Goal: Communication & Community: Answer question/provide support

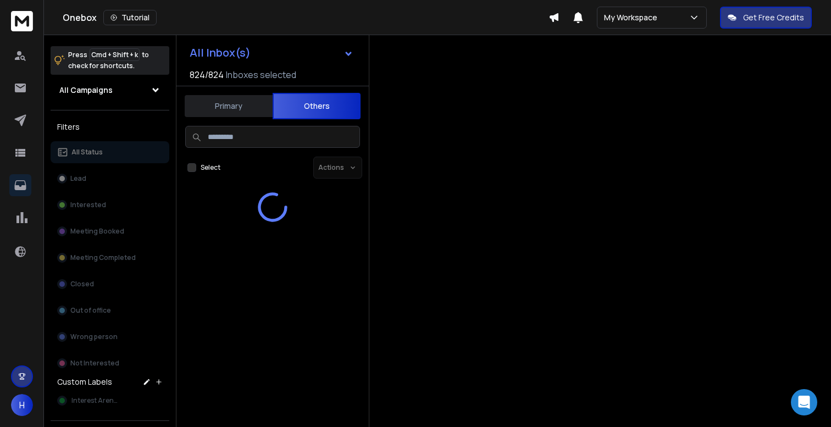
click at [338, 104] on button "Others" at bounding box center [317, 106] width 88 height 26
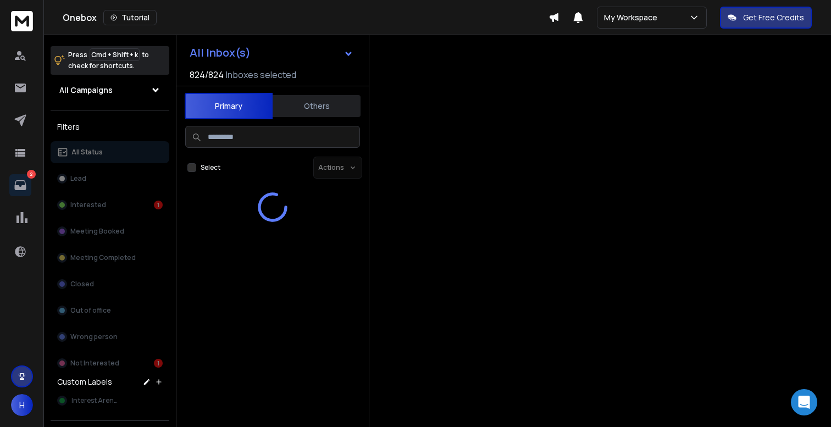
click at [232, 96] on button "Primary" at bounding box center [229, 106] width 88 height 26
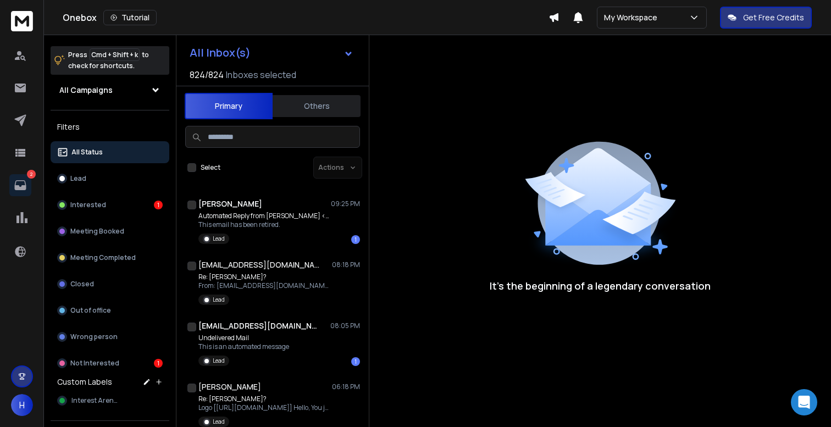
click at [232, 99] on button "Primary" at bounding box center [229, 106] width 88 height 26
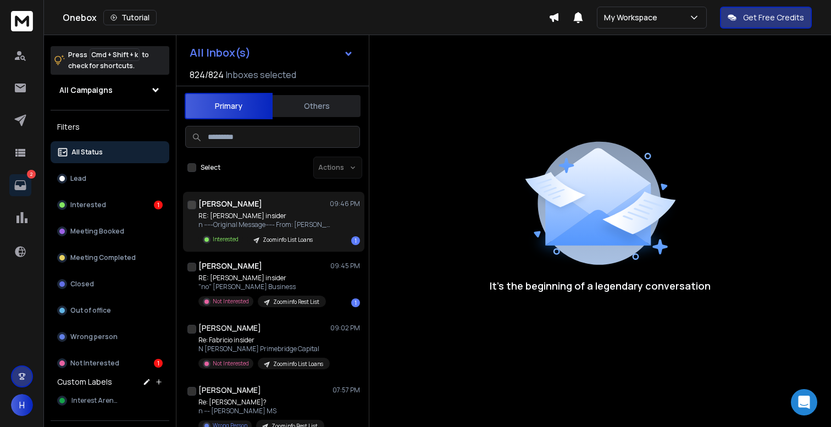
click at [298, 226] on p "n -----Original Message----- From: [PERSON_NAME]" at bounding box center [265, 225] width 132 height 9
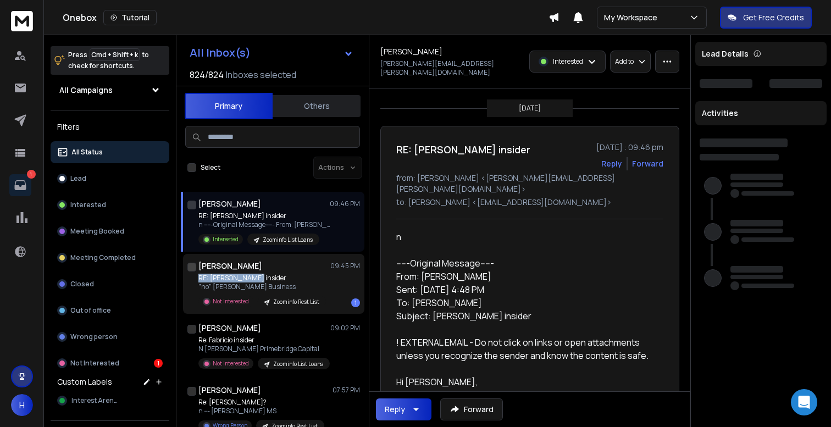
click at [321, 274] on div "Roger Lewis 09:45 PM RE: Roger insider "no" Roger L. Lewis Business Not Interes…" at bounding box center [280, 284] width 162 height 47
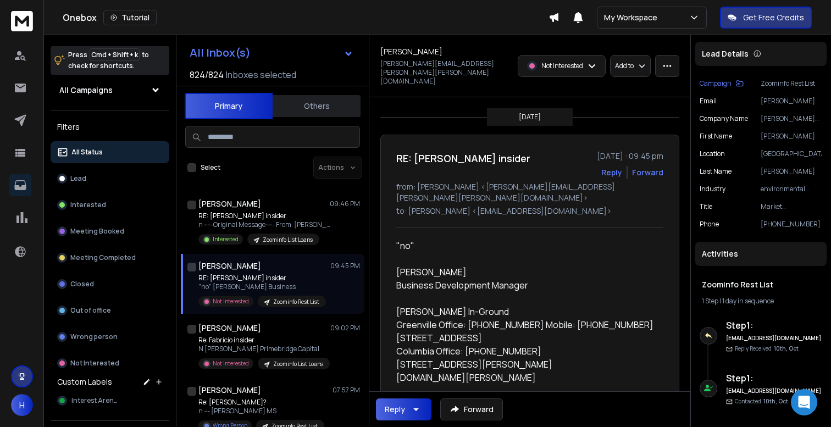
click at [280, 109] on div "Primary Others Select Actions Ruth Kessman 09:46 PM RE: Ruth insider n -----Ori…" at bounding box center [273, 300] width 192 height 411
click at [279, 108] on button "Others" at bounding box center [317, 106] width 88 height 24
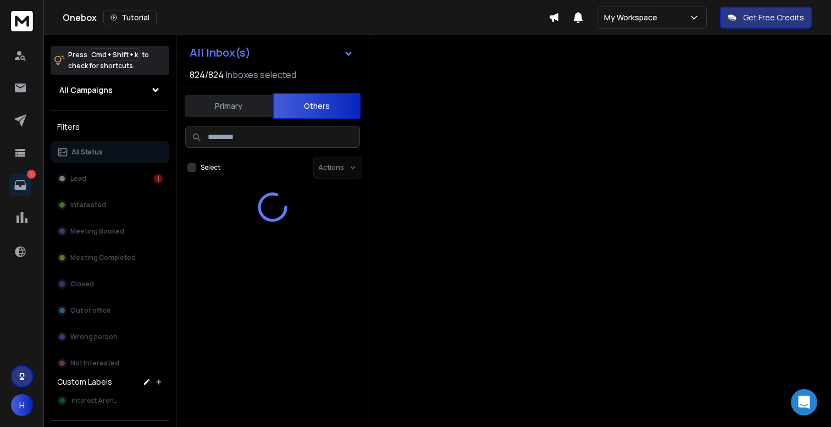
click at [234, 106] on button "Primary" at bounding box center [229, 106] width 88 height 24
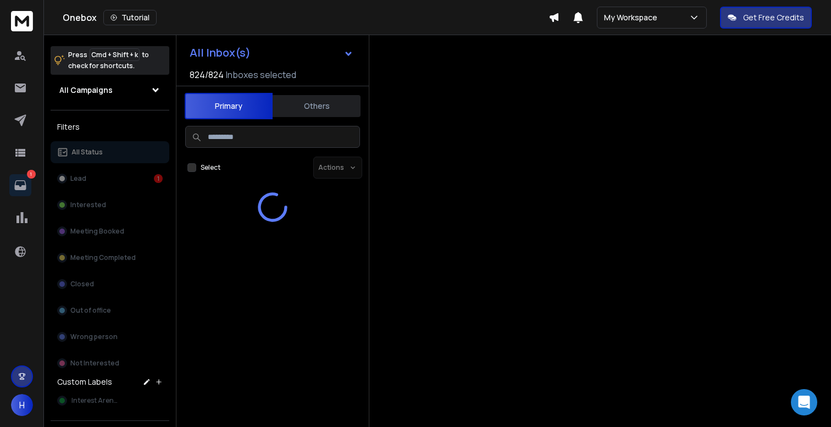
drag, startPoint x: 239, startPoint y: 120, endPoint x: 280, endPoint y: 155, distance: 53.9
click at [280, 155] on div "Primary Others Select Actions" at bounding box center [273, 195] width 192 height 200
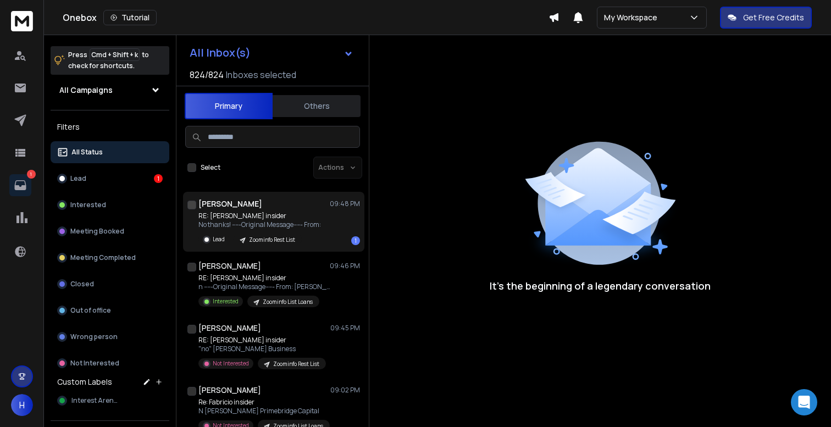
click at [292, 200] on div "Gary Peterson 09:48 PM" at bounding box center [280, 204] width 162 height 11
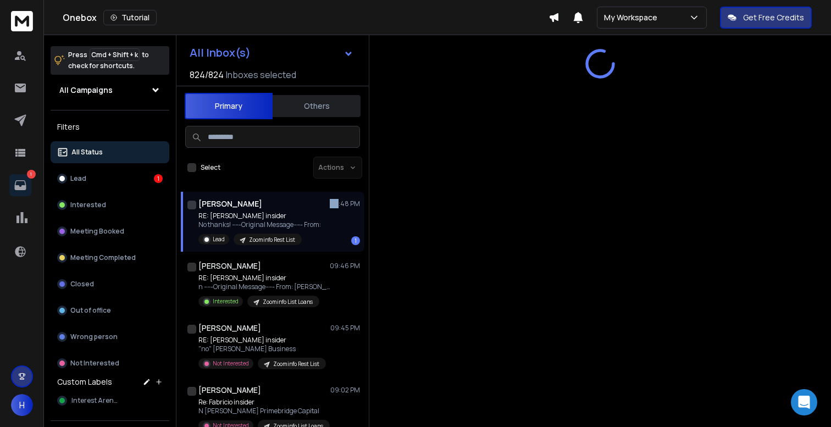
click at [292, 200] on div "Gary Peterson 09:48 PM" at bounding box center [280, 204] width 162 height 11
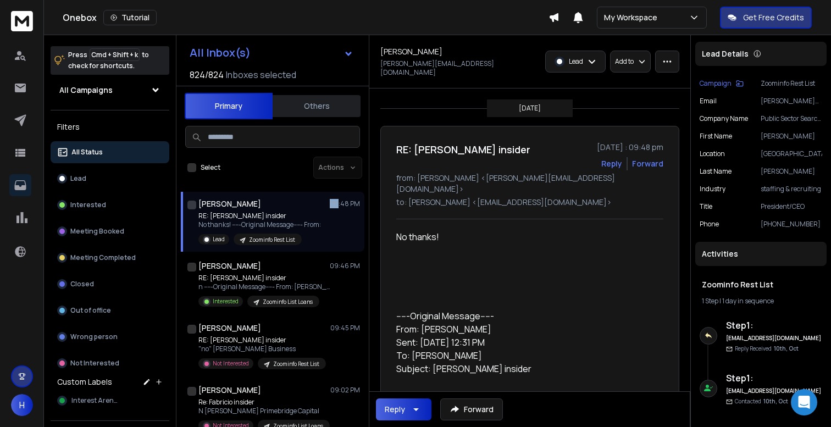
click at [296, 111] on button "Others" at bounding box center [317, 106] width 88 height 24
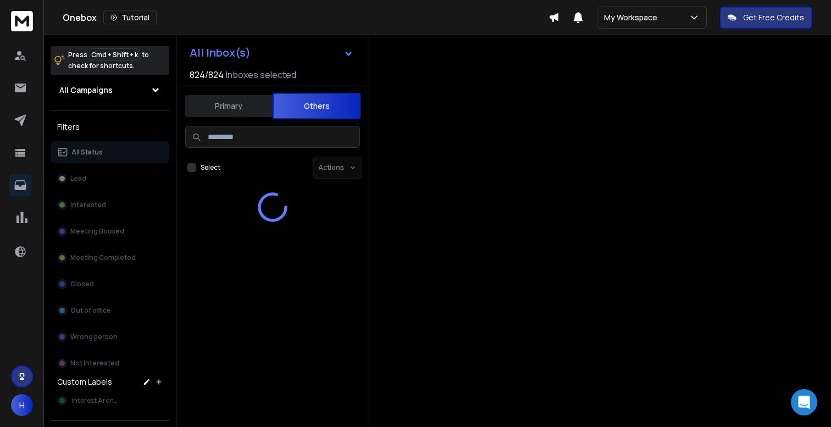
click at [238, 108] on button "Primary" at bounding box center [229, 106] width 88 height 24
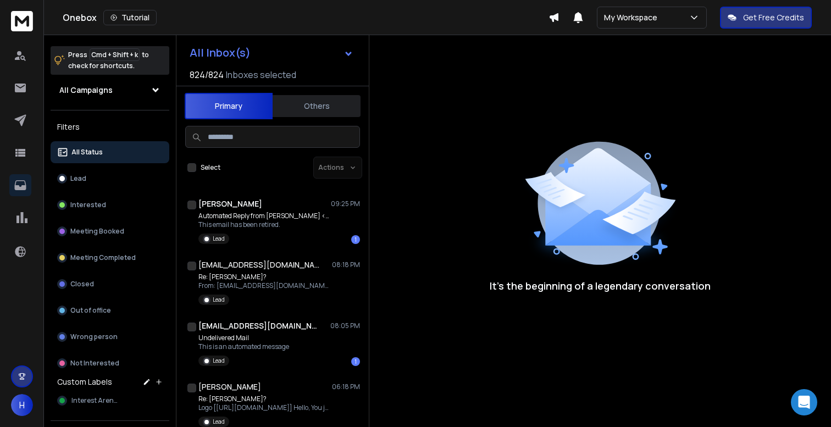
click at [298, 83] on div "All Inbox(s) 824 / 824 Inboxes selected Primary Others Select Actions barbara 0…" at bounding box center [273, 248] width 192 height 427
click at [296, 95] on button "Others" at bounding box center [317, 106] width 88 height 24
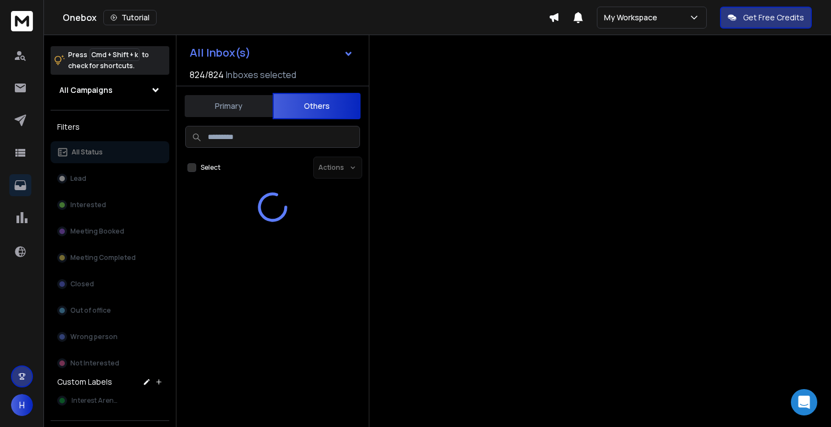
click at [231, 103] on button "Primary" at bounding box center [229, 106] width 88 height 24
click at [281, 106] on button "Others" at bounding box center [317, 106] width 88 height 26
click at [281, 105] on button "Others" at bounding box center [317, 106] width 88 height 26
click at [278, 106] on button "Others" at bounding box center [317, 106] width 88 height 26
click at [236, 103] on button "Primary" at bounding box center [229, 106] width 88 height 24
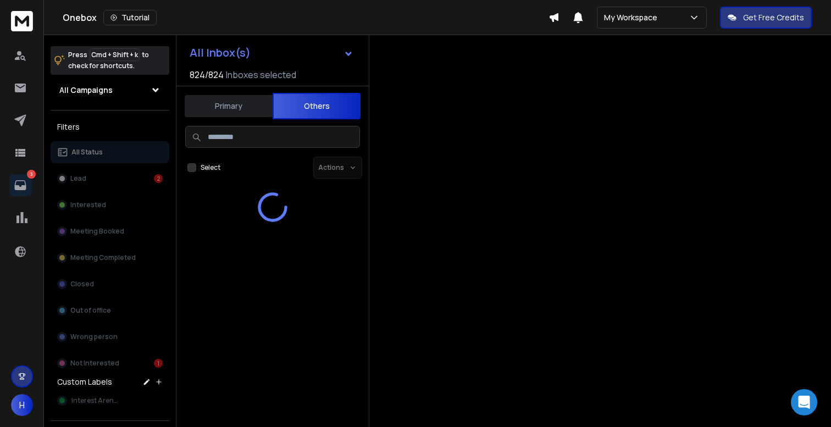
click at [236, 103] on button "Primary" at bounding box center [229, 106] width 88 height 24
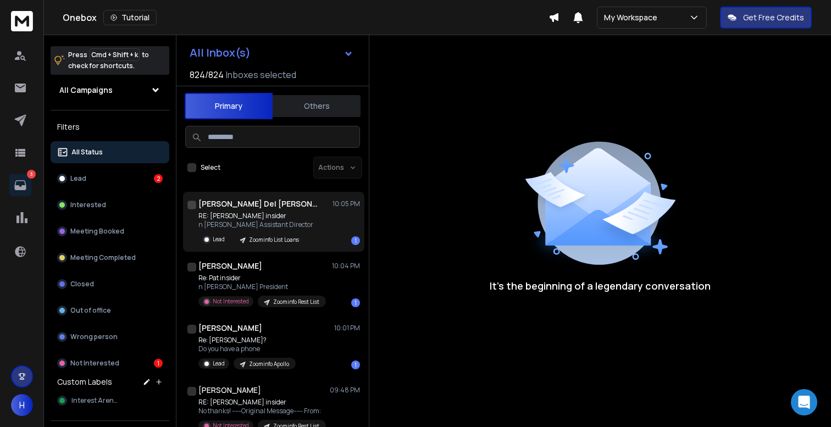
click at [296, 213] on p "RE: [PERSON_NAME] insider" at bounding box center [256, 216] width 115 height 9
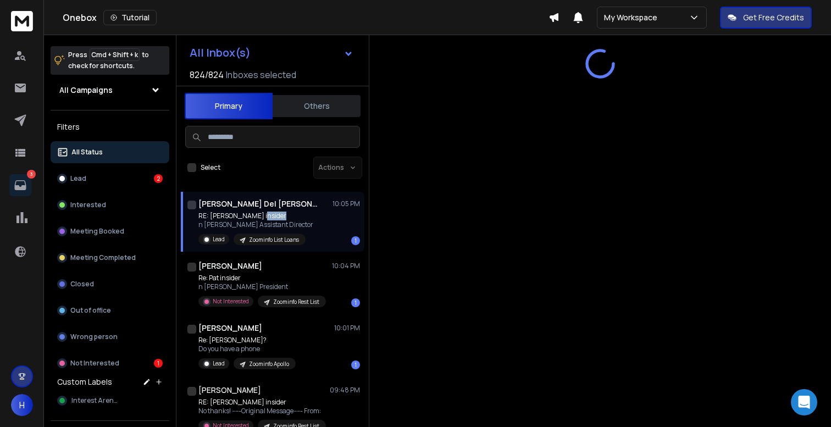
click at [296, 213] on p "RE: [PERSON_NAME] insider" at bounding box center [256, 216] width 115 height 9
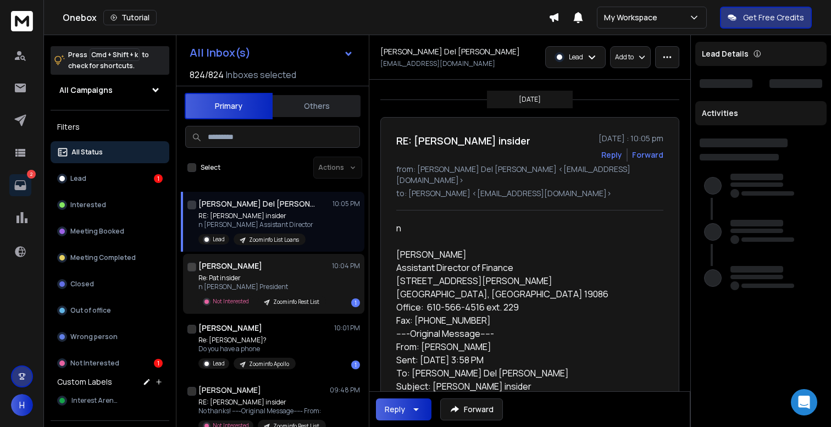
click at [318, 280] on p "Re: Pat insider" at bounding box center [263, 278] width 128 height 9
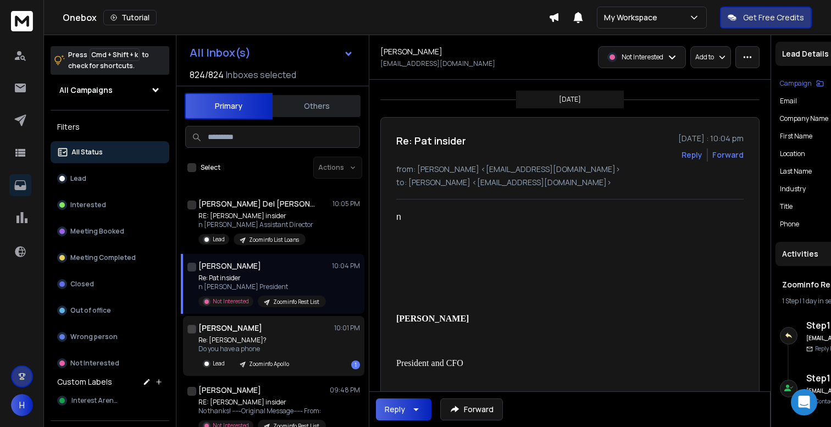
click at [311, 330] on div "Charly Assaly 10:01 PM" at bounding box center [280, 328] width 162 height 11
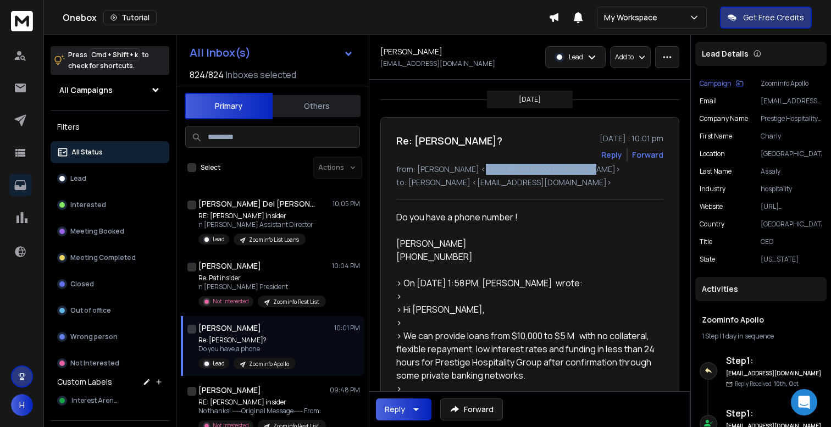
drag, startPoint x: 571, startPoint y: 166, endPoint x: 472, endPoint y: 166, distance: 99.0
click at [472, 166] on p "from: Charly Assaly <cassaly@prestigemgmt.com>" at bounding box center [529, 169] width 267 height 11
copy p "cassaly@prestigemgmt.com"
click at [434, 174] on p "from: Charly Assaly <cassaly@prestigemgmt.com>" at bounding box center [529, 169] width 267 height 11
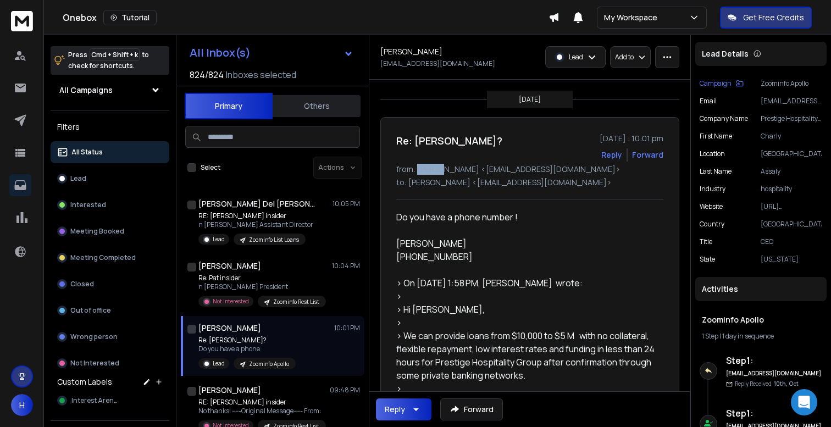
copy p "Charly"
click at [404, 401] on button "Reply" at bounding box center [404, 410] width 56 height 22
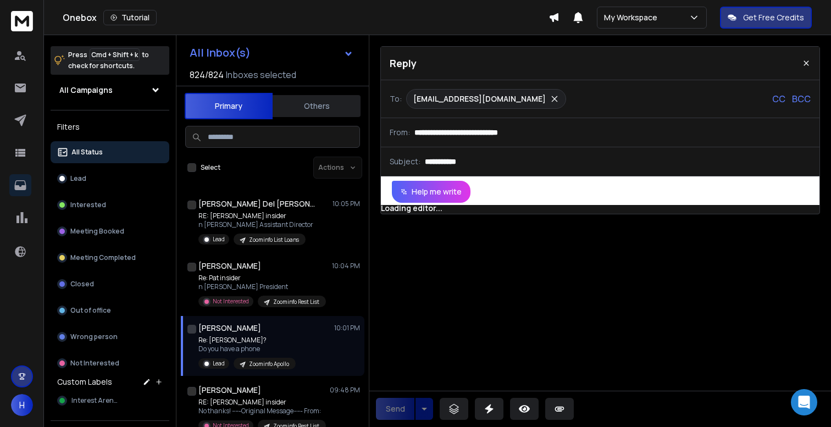
click at [571, 99] on input at bounding box center [609, 99] width 77 height 20
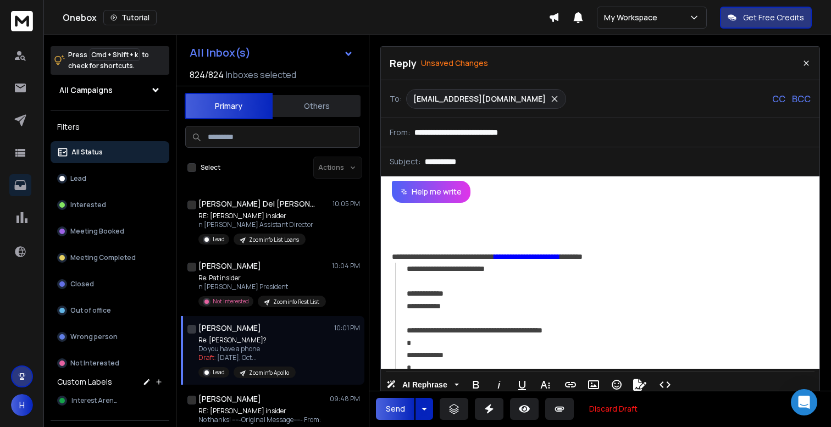
paste input "**********"
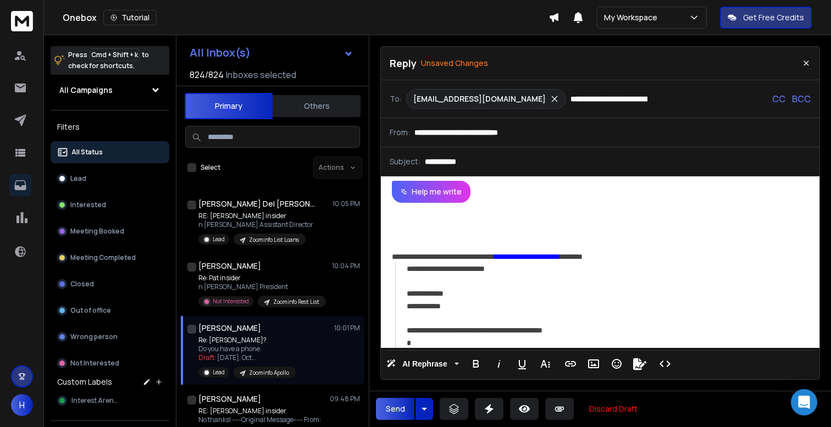
scroll to position [0, 64]
type input "**********"
click at [454, 216] on div "**********" at bounding box center [600, 278] width 439 height 203
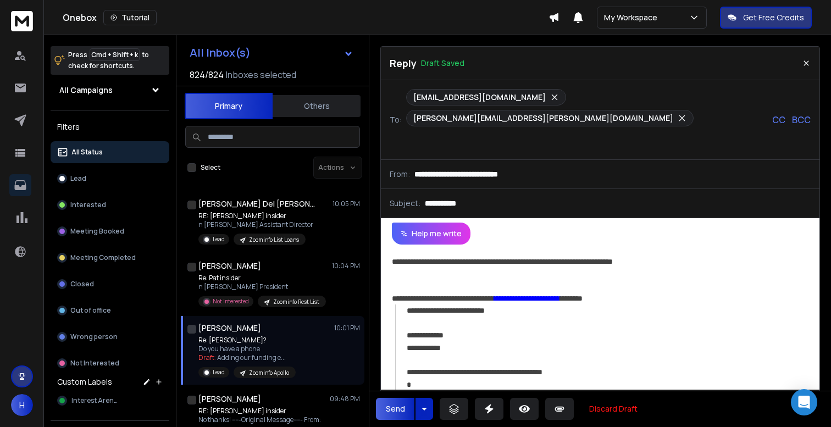
click at [392, 407] on button "Send" at bounding box center [395, 409] width 38 height 22
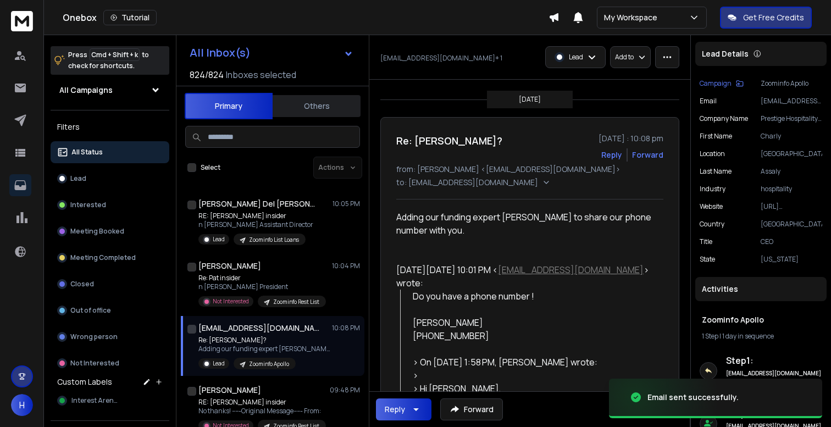
click at [298, 87] on div "All Inbox(s) 824 / 824 Inboxes selected Primary Others Select Actions Jessica D…" at bounding box center [273, 248] width 192 height 427
click at [296, 93] on div "All Inbox(s) 824 / 824 Inboxes selected Primary Others Select Actions Jessica D…" at bounding box center [273, 248] width 192 height 427
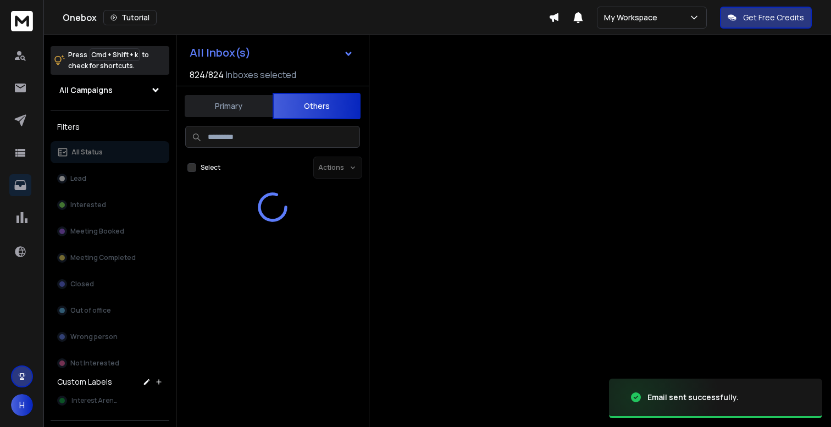
click at [296, 94] on button "Others" at bounding box center [317, 106] width 88 height 26
click at [295, 96] on button "Others" at bounding box center [317, 106] width 88 height 26
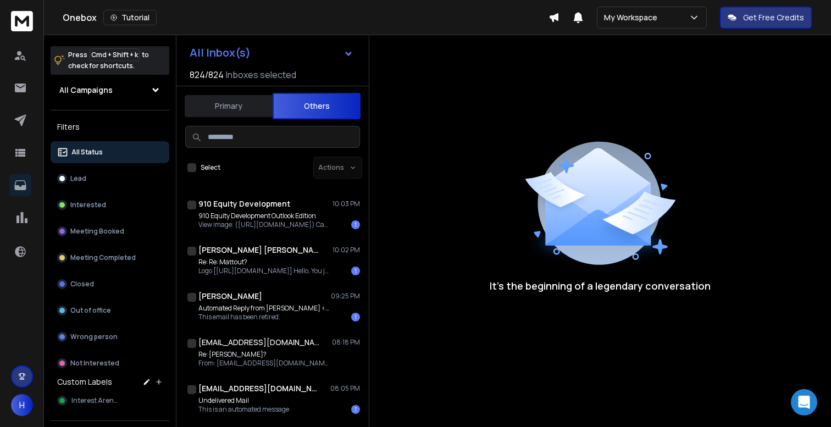
click at [230, 104] on button "Primary" at bounding box center [229, 106] width 88 height 24
drag, startPoint x: 230, startPoint y: 104, endPoint x: 219, endPoint y: 107, distance: 11.5
click at [230, 104] on button "Primary" at bounding box center [229, 106] width 88 height 24
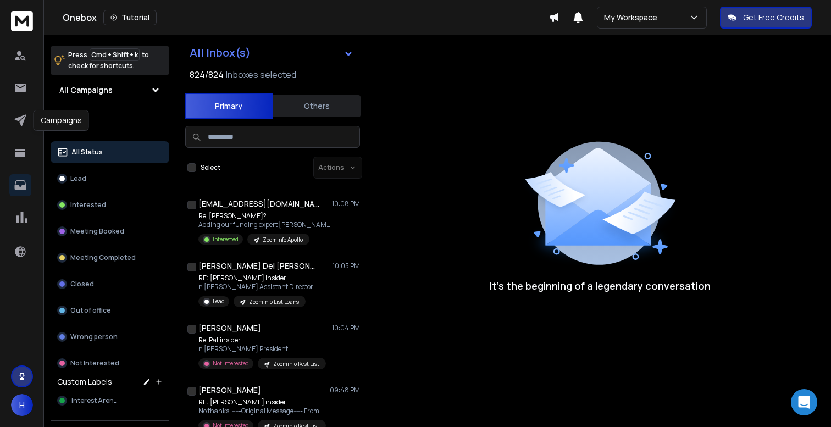
click at [290, 115] on button "Others" at bounding box center [317, 106] width 88 height 24
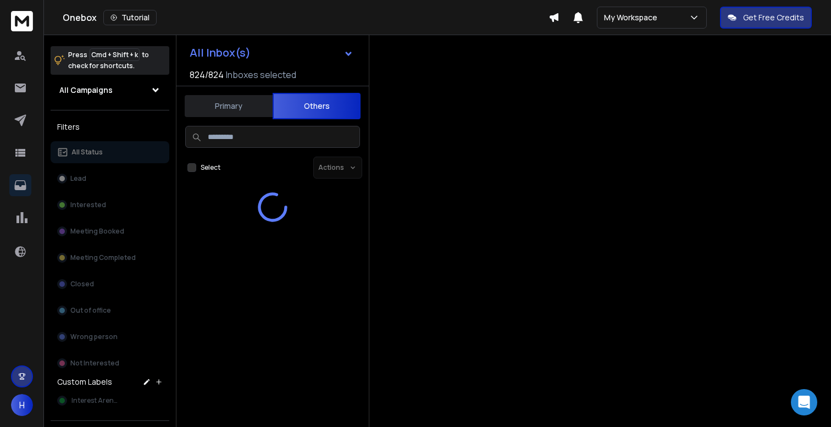
click at [287, 114] on button "Others" at bounding box center [317, 106] width 88 height 26
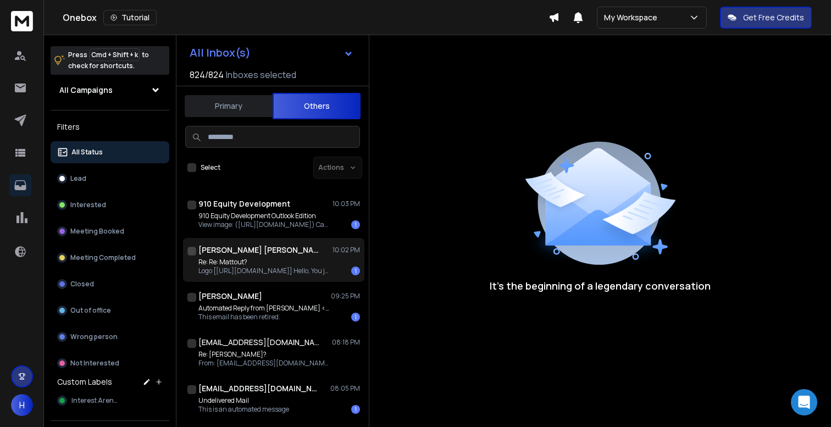
click at [305, 274] on p "Logo [[URL][DOMAIN_NAME]] Hello, You just contacted me by" at bounding box center [265, 271] width 132 height 9
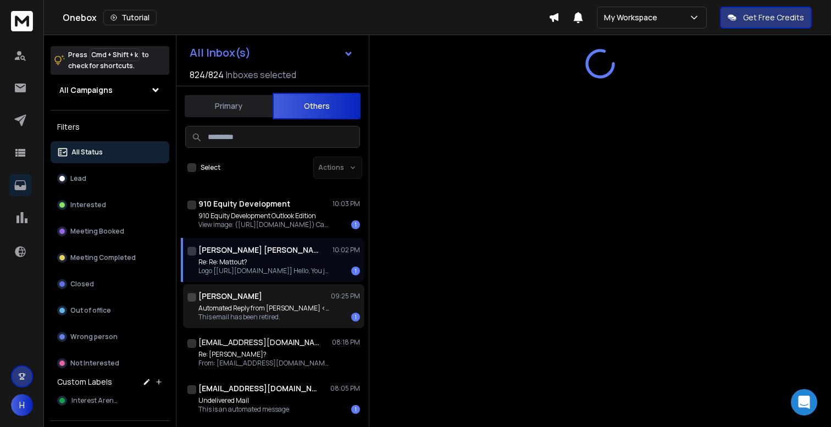
click at [328, 316] on p "This email has been retired." at bounding box center [265, 317] width 132 height 9
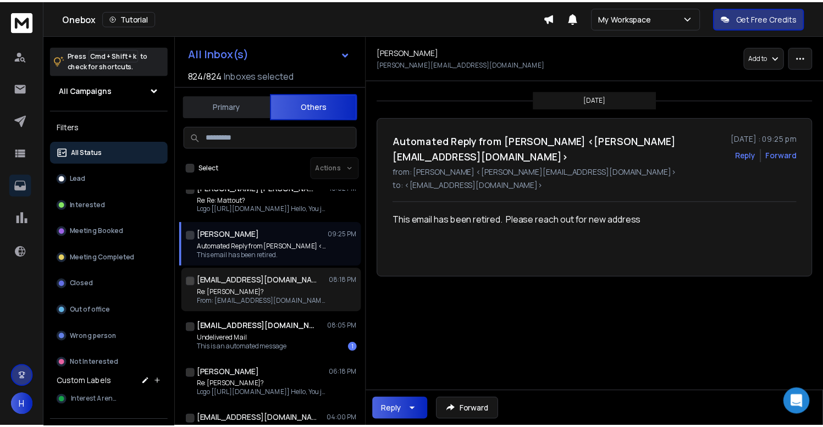
scroll to position [76, 0]
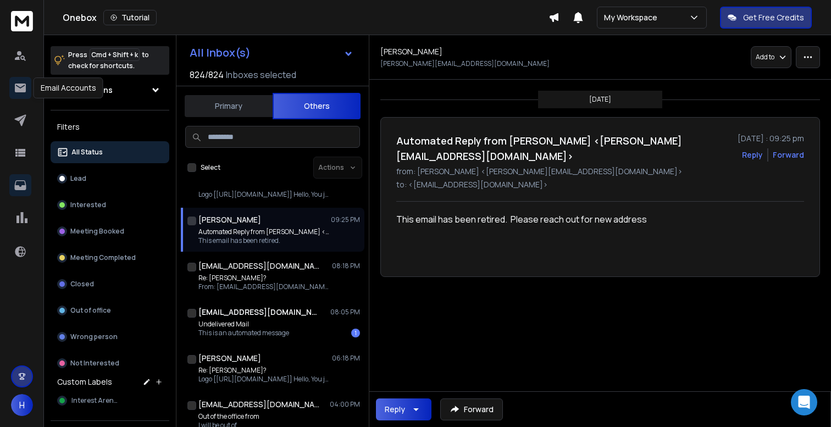
click at [15, 83] on icon at bounding box center [20, 87] width 13 height 13
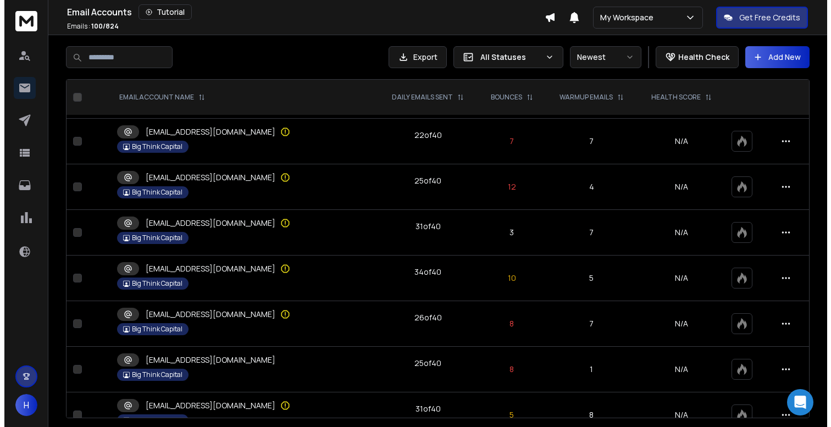
scroll to position [4278, 0]
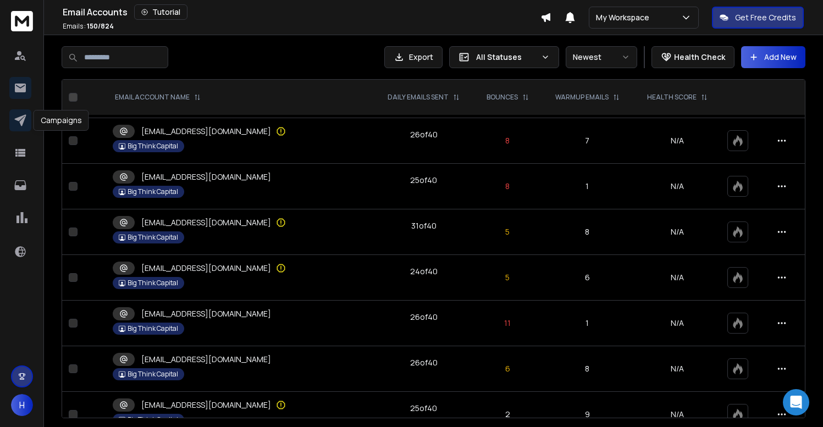
click at [12, 117] on link at bounding box center [20, 120] width 22 height 22
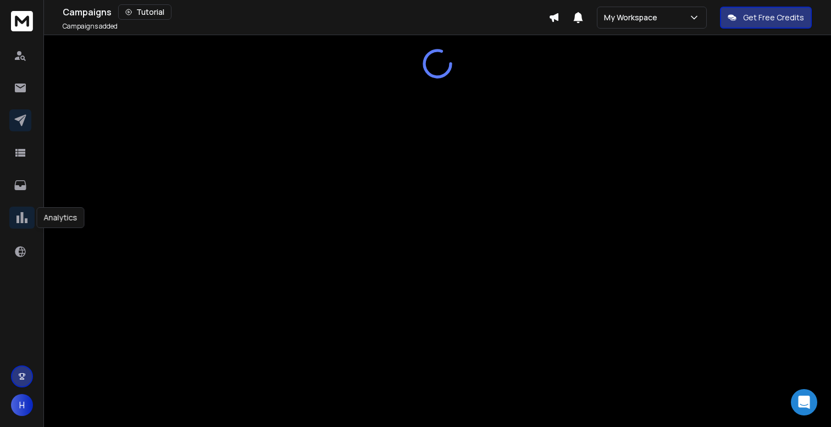
click at [16, 220] on icon at bounding box center [21, 217] width 11 height 11
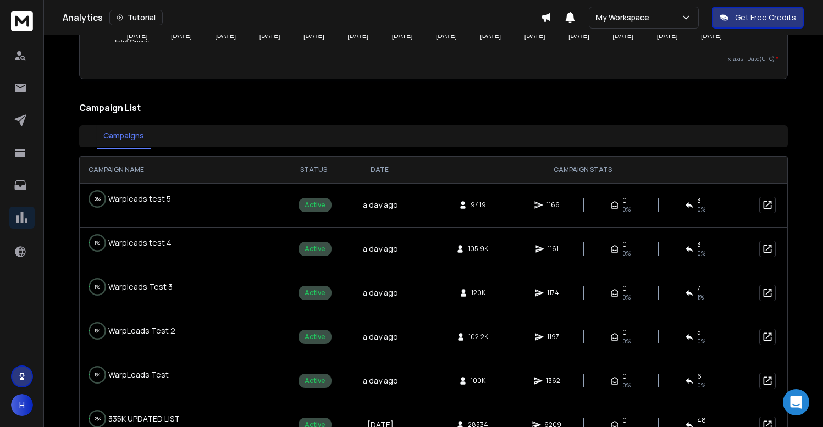
scroll to position [439, 0]
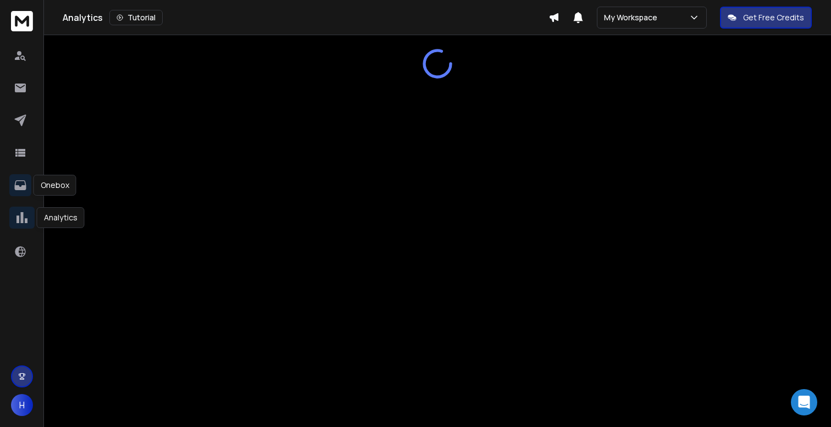
click at [20, 185] on icon at bounding box center [20, 185] width 13 height 13
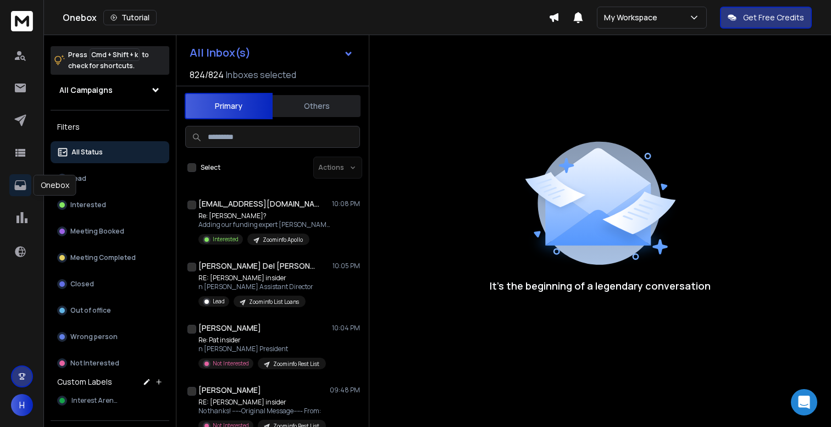
click at [277, 97] on button "Others" at bounding box center [317, 106] width 88 height 24
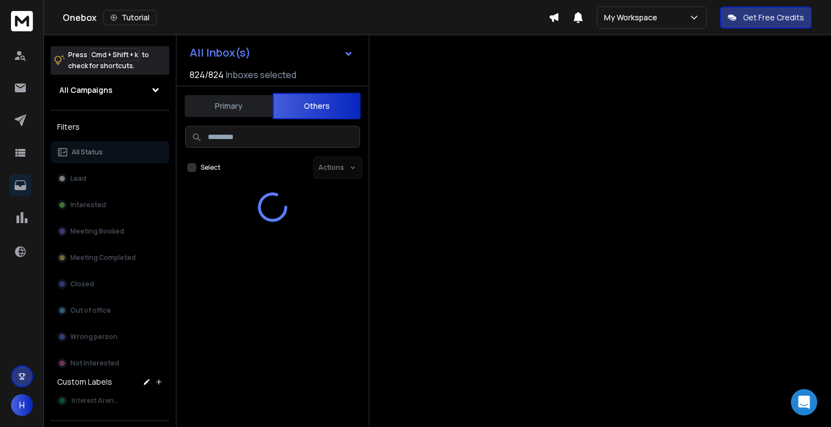
click at [295, 103] on button "Others" at bounding box center [317, 106] width 88 height 26
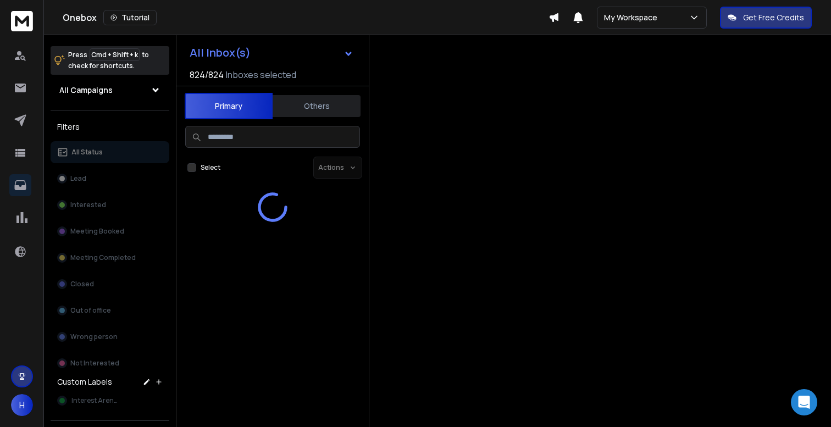
click at [230, 105] on button "Primary" at bounding box center [229, 106] width 88 height 26
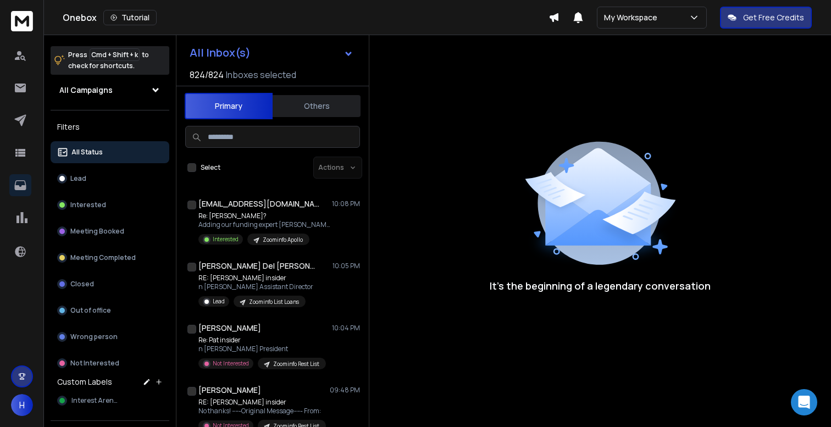
click at [312, 108] on button "Others" at bounding box center [317, 106] width 88 height 24
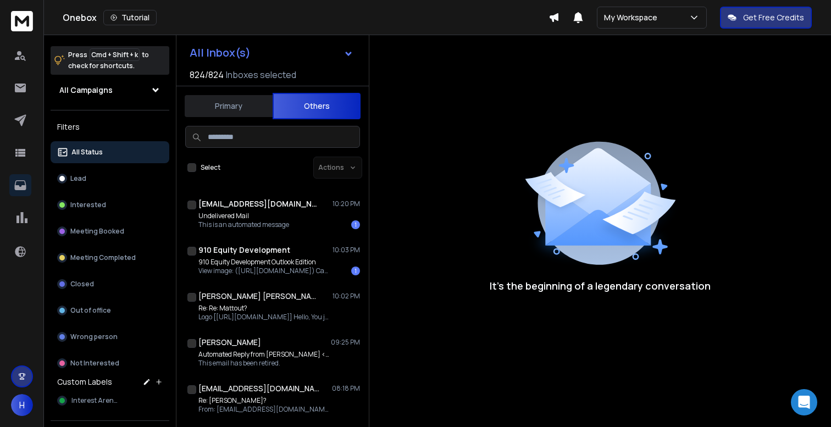
click at [249, 111] on button "Primary" at bounding box center [229, 106] width 88 height 24
